Goal: Navigation & Orientation: Find specific page/section

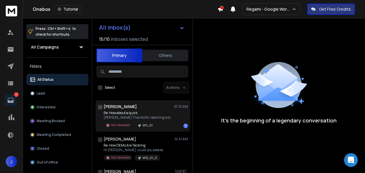
click at [146, 112] on p "Re: How about a quick" at bounding box center [137, 112] width 67 height 5
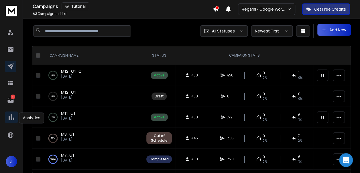
click at [9, 121] on icon at bounding box center [11, 117] width 9 height 9
